Goal: Task Accomplishment & Management: Manage account settings

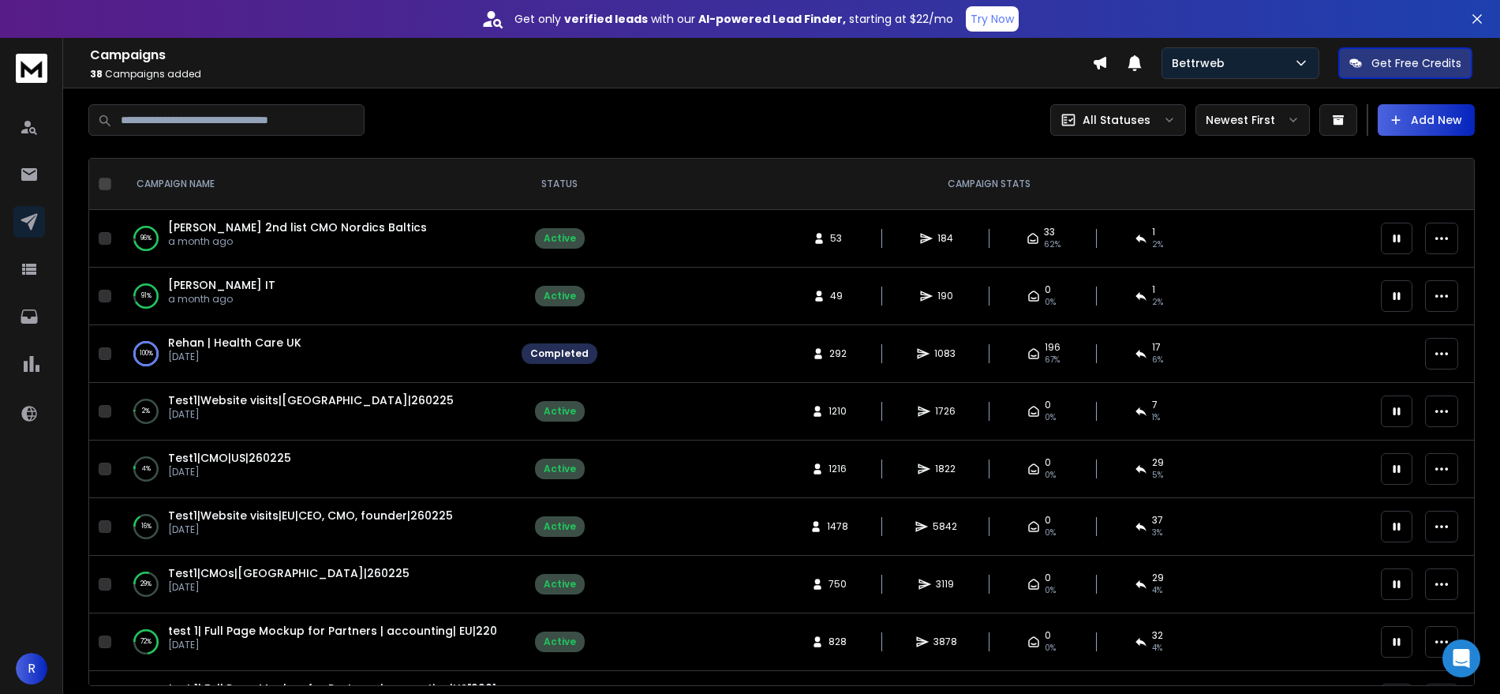
click at [1241, 65] on div "Bettrweb" at bounding box center [1240, 63] width 137 height 16
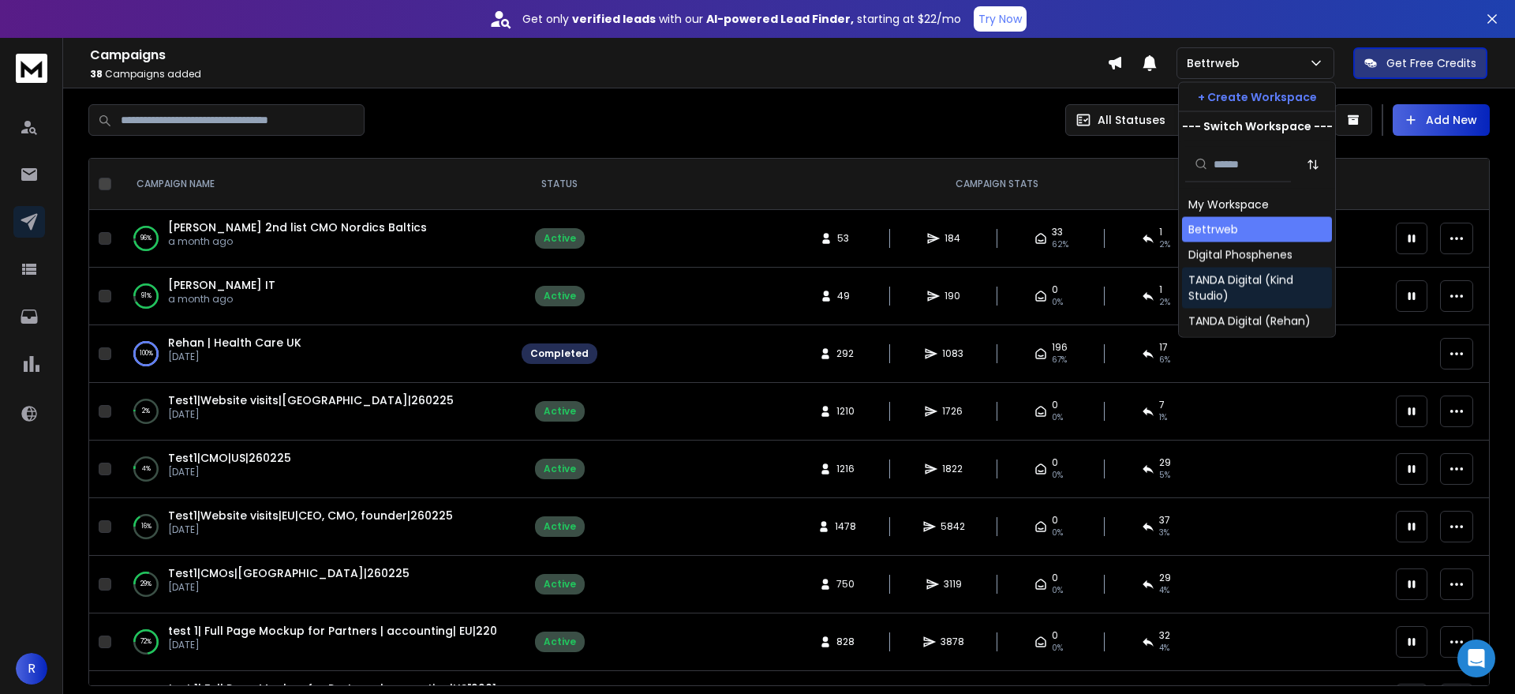
click at [1245, 282] on div "TANDA Digital (Kind Studio)" at bounding box center [1257, 288] width 137 height 32
